Goal: Information Seeking & Learning: Check status

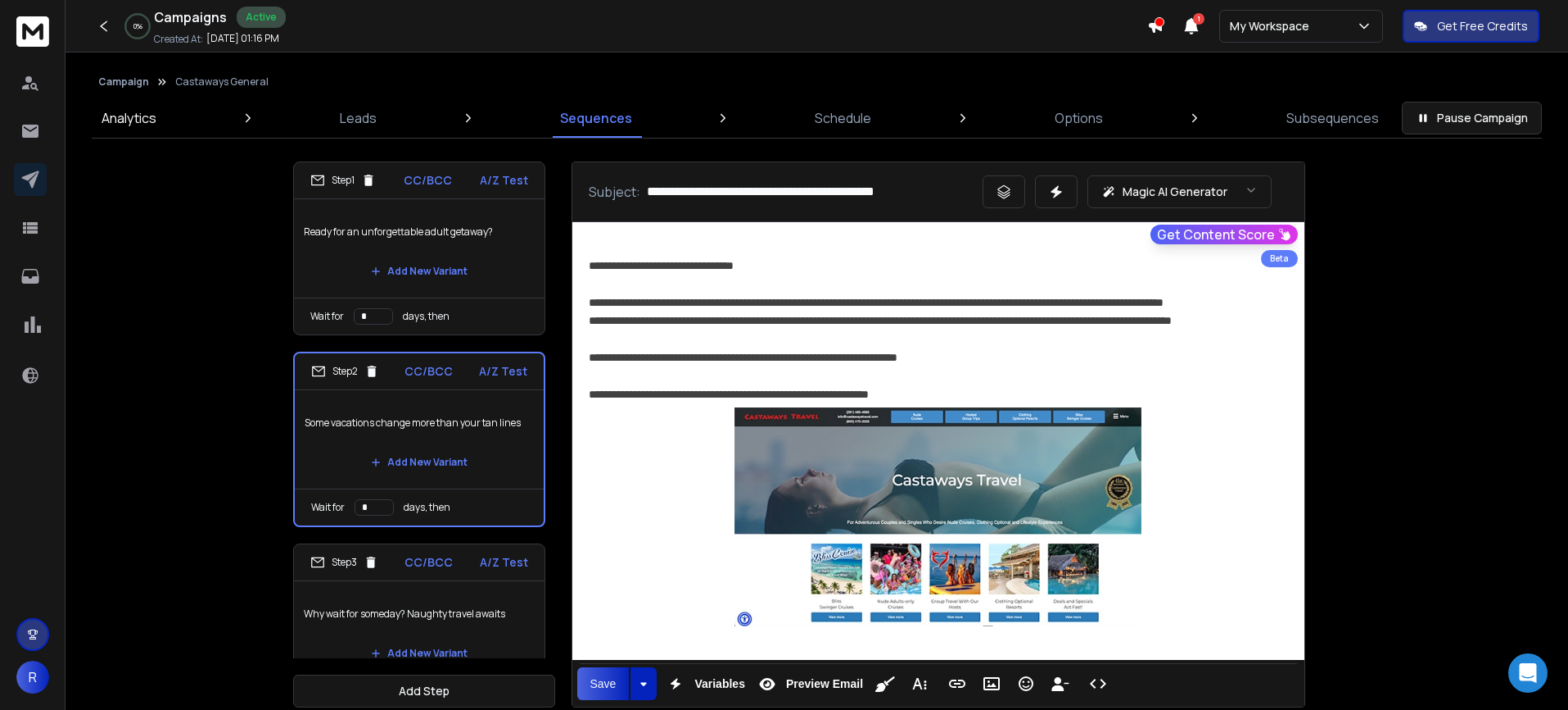
scroll to position [20, 0]
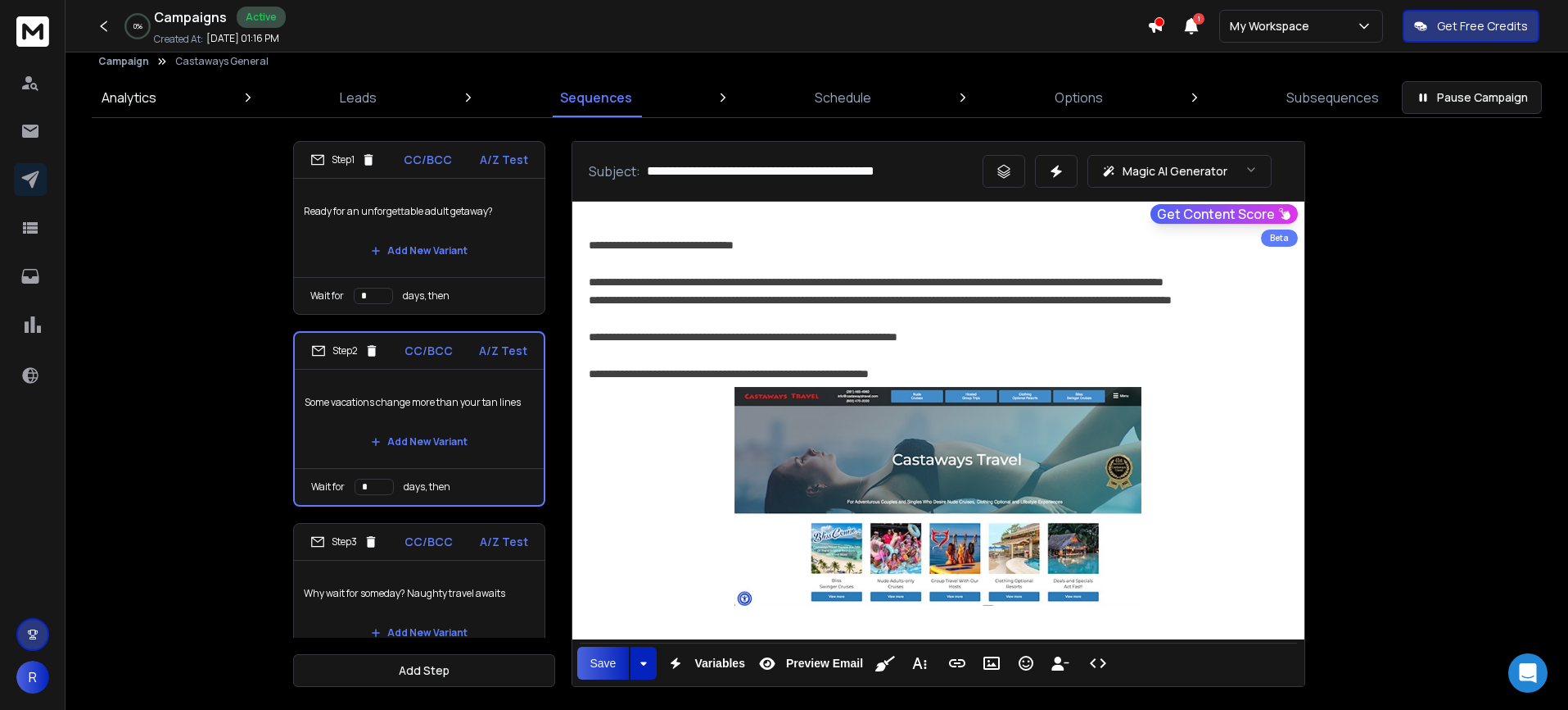
click at [125, 100] on p "Analytics" at bounding box center [128, 97] width 55 height 20
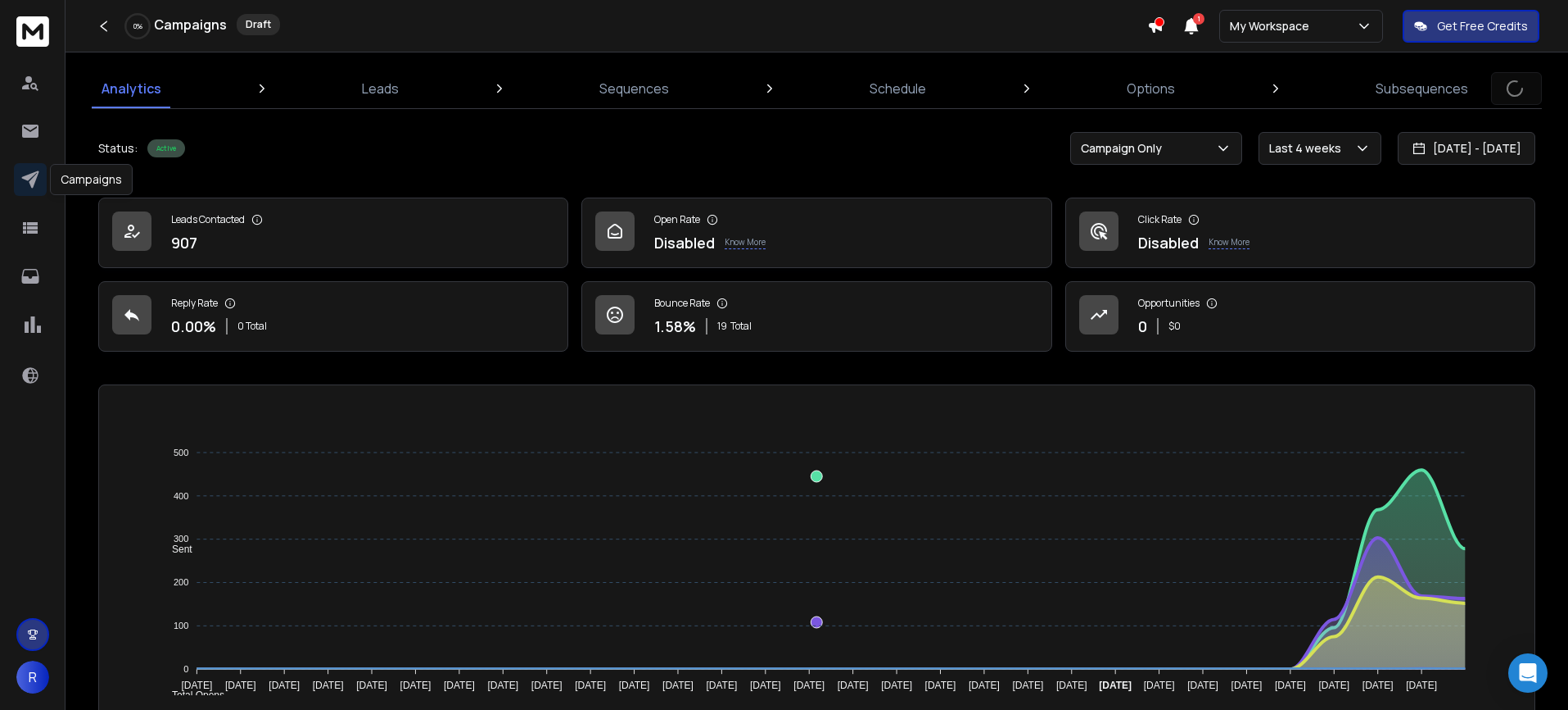
click at [38, 180] on icon at bounding box center [30, 179] width 20 height 20
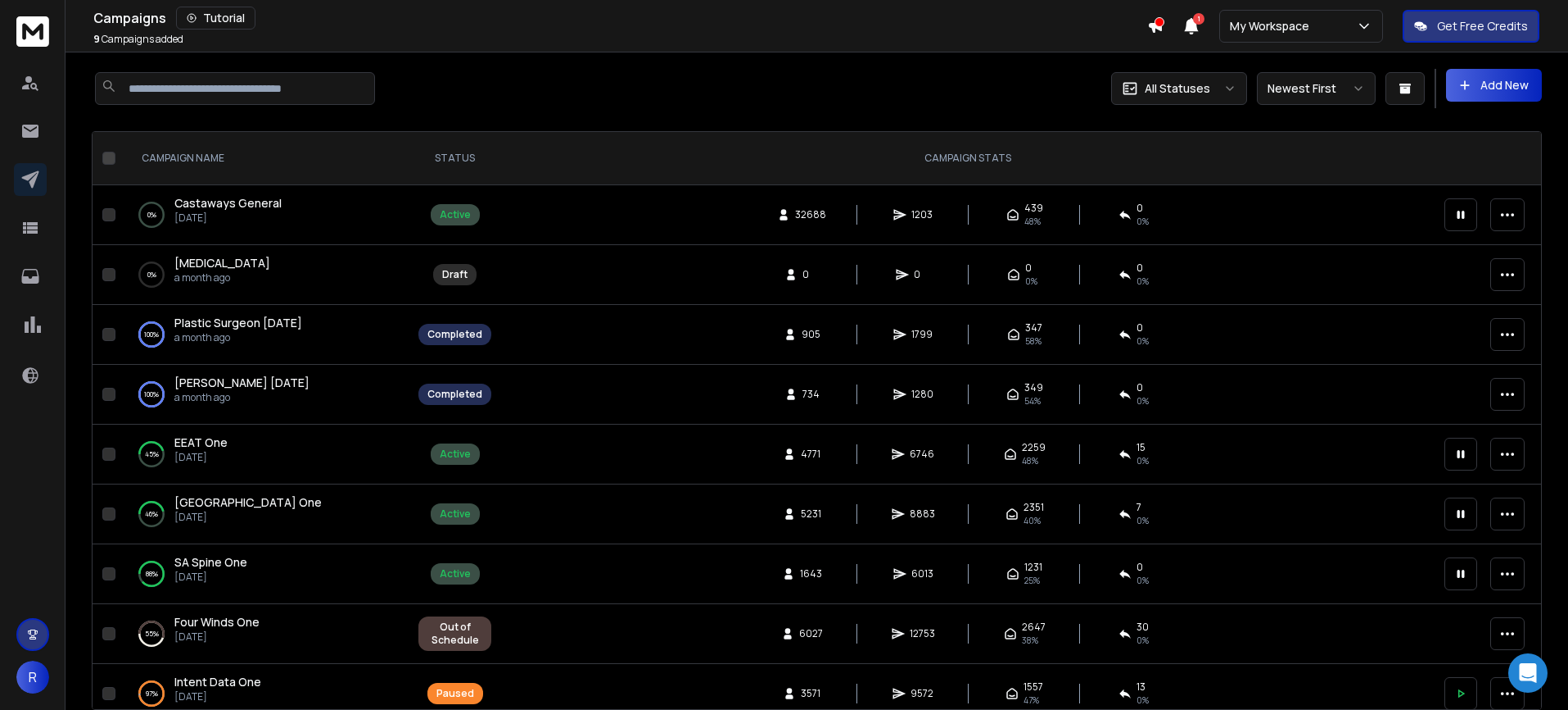
click at [226, 206] on span "Castaways General" at bounding box center [228, 203] width 107 height 16
